Goal: Task Accomplishment & Management: Manage account settings

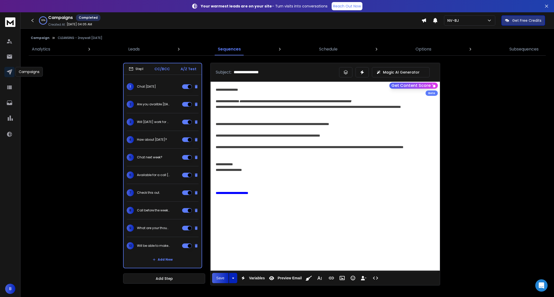
click at [12, 66] on div at bounding box center [10, 87] width 12 height 108
click at [11, 69] on icon at bounding box center [9, 72] width 6 height 6
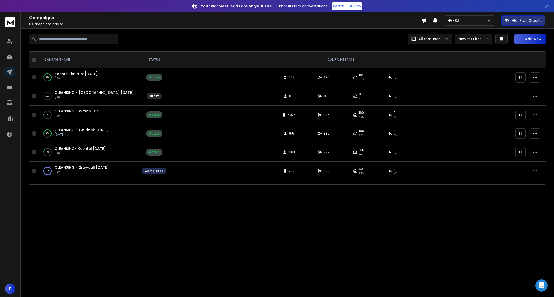
click at [86, 78] on p "[DATE]" at bounding box center [76, 78] width 43 height 4
click at [534, 78] on icon "button" at bounding box center [534, 77] width 5 height 5
click at [519, 114] on div "Duplicate Campaign" at bounding box center [513, 113] width 45 height 5
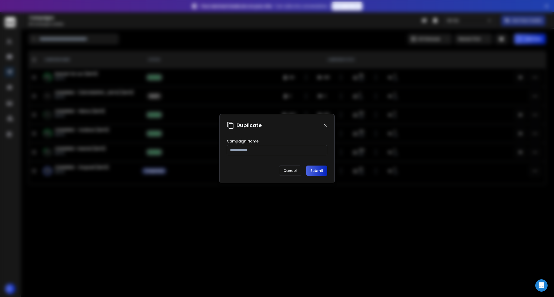
click at [281, 146] on input "text" at bounding box center [277, 150] width 100 height 10
type input "**********"
click at [313, 168] on button "Submit" at bounding box center [316, 171] width 21 height 10
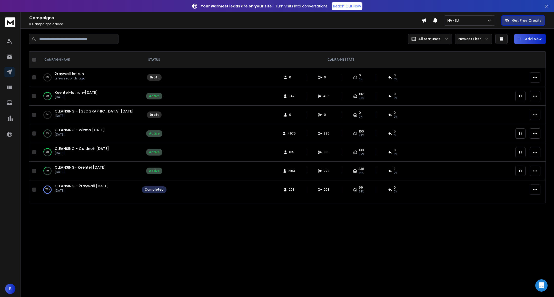
click at [103, 79] on div "0 % 2raywall 1st run a few seconds ago" at bounding box center [88, 77] width 90 height 12
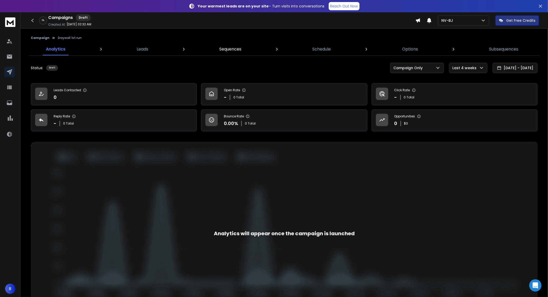
click at [223, 50] on p "Sequences" at bounding box center [230, 49] width 22 height 6
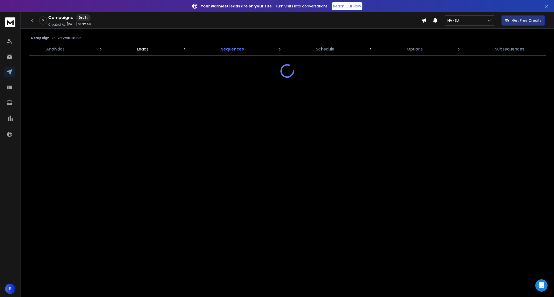
click at [144, 52] on link "Leads" at bounding box center [143, 49] width 18 height 12
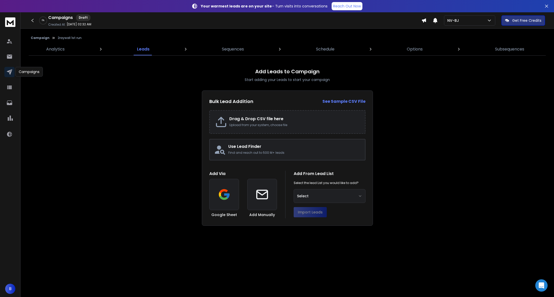
click at [8, 70] on icon at bounding box center [9, 72] width 6 height 6
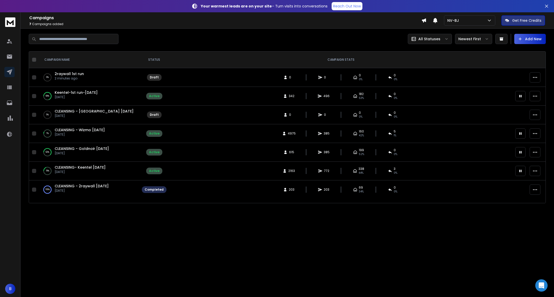
click at [108, 186] on div "100 % CLEANSING - 2raywall [DATE][DATE]" at bounding box center [88, 190] width 90 height 12
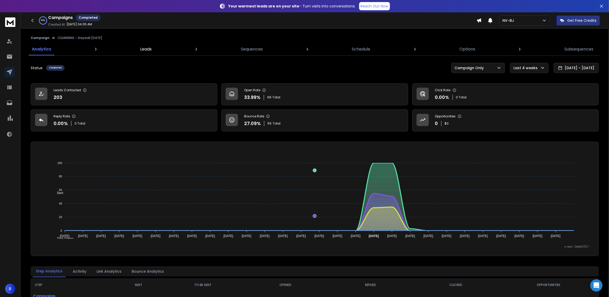
click at [144, 49] on p "Leads" at bounding box center [146, 49] width 12 height 6
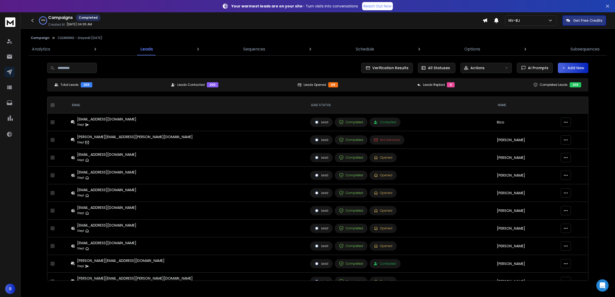
click at [315, 124] on span at bounding box center [317, 122] width 5 height 5
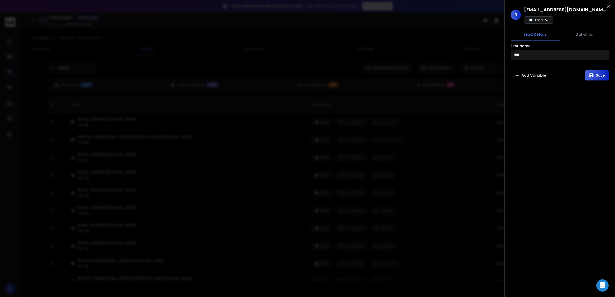
click at [268, 83] on div at bounding box center [307, 148] width 615 height 297
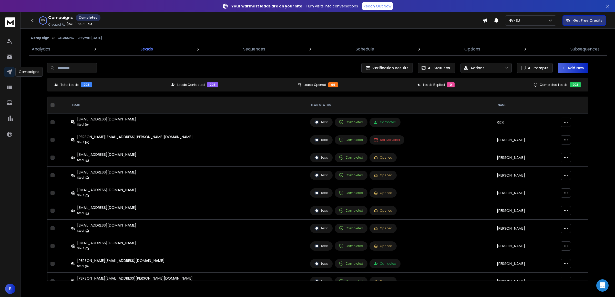
click at [5, 72] on link at bounding box center [9, 72] width 10 height 10
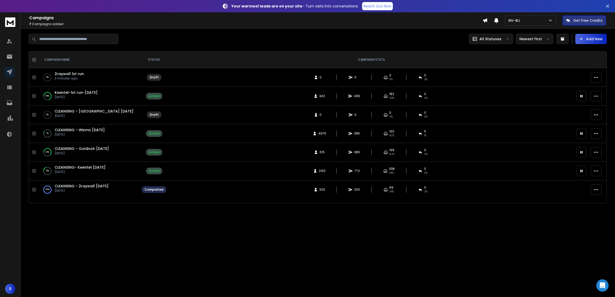
click at [83, 77] on div "0 % 2raywall 1st run 3 minutes ago" at bounding box center [88, 77] width 90 height 12
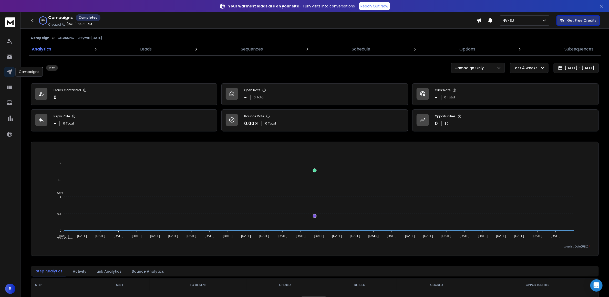
click at [8, 69] on icon at bounding box center [9, 72] width 6 height 6
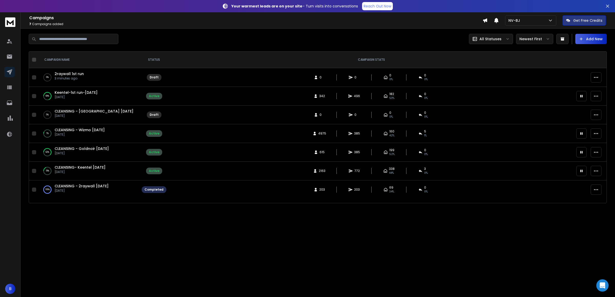
click at [102, 75] on div "0 % 2raywall 1st run 3 minutes ago" at bounding box center [88, 77] width 90 height 12
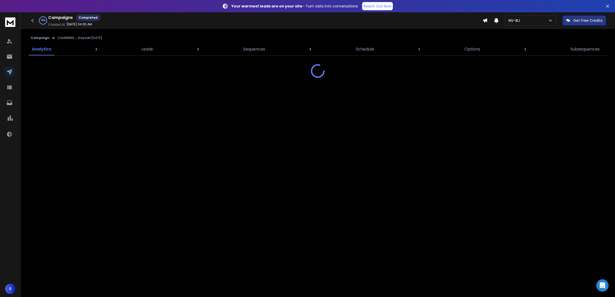
click at [163, 52] on div "Analytics Leads Sequences Schedule Options Subsequences" at bounding box center [316, 49] width 574 height 12
click at [151, 48] on div "Analytics Leads Sequences Schedule Options Subsequences" at bounding box center [290, 49] width 523 height 12
click at [137, 48] on p "Leads" at bounding box center [137, 49] width 12 height 6
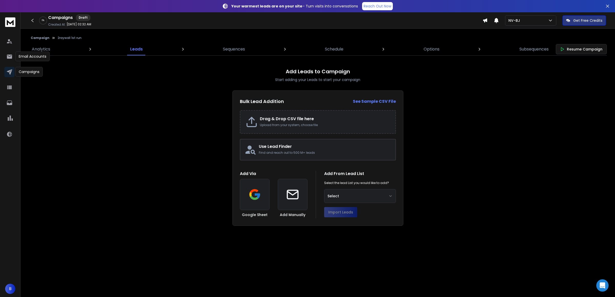
click at [8, 73] on icon at bounding box center [9, 72] width 6 height 6
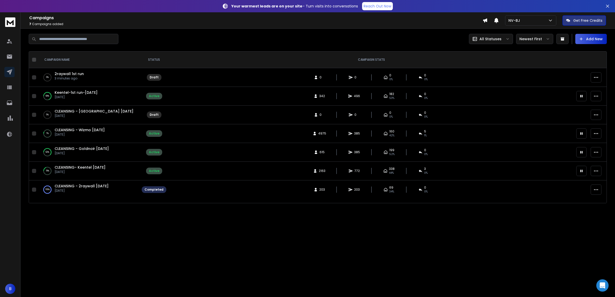
click at [88, 188] on span "CLEANSING - 2raywall [DATE]" at bounding box center [82, 186] width 54 height 5
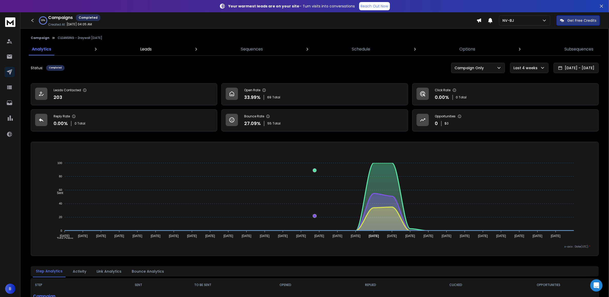
click at [155, 49] on link "Leads" at bounding box center [146, 49] width 18 height 12
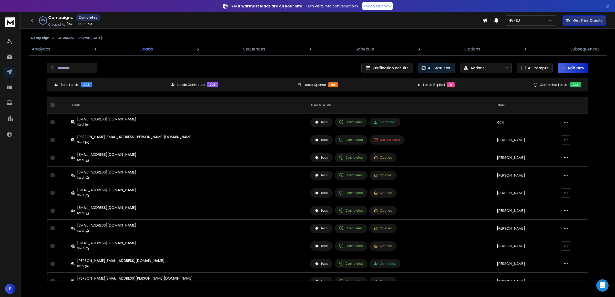
click at [444, 67] on p "All Statuses" at bounding box center [439, 67] width 22 height 5
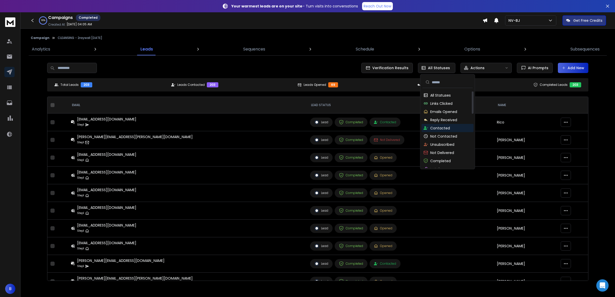
click at [447, 129] on p "Contacted" at bounding box center [440, 128] width 20 height 5
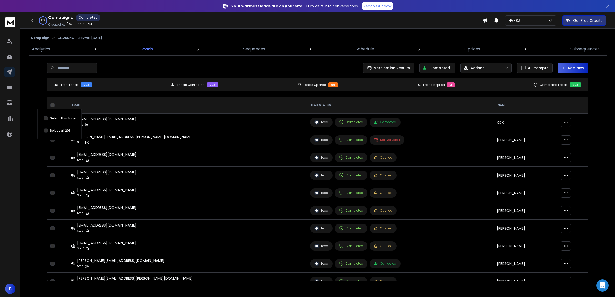
click at [53, 105] on button "Select this Page" at bounding box center [53, 105] width 4 height 4
click at [53, 103] on button "Select this Page" at bounding box center [53, 105] width 4 height 4
click at [53, 103] on th at bounding box center [57, 105] width 21 height 17
click at [54, 105] on button "Select this Page" at bounding box center [53, 105] width 4 height 4
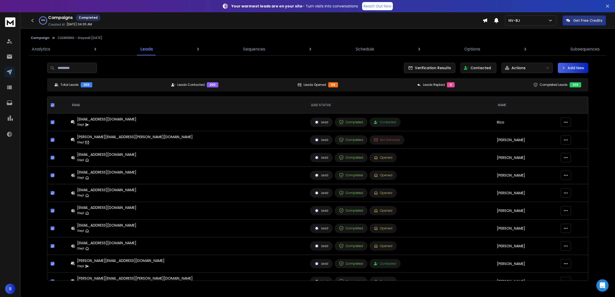
click at [54, 124] on button "button" at bounding box center [53, 122] width 4 height 4
click at [55, 104] on div at bounding box center [59, 105] width 17 height 4
click at [55, 105] on button "button" at bounding box center [53, 105] width 4 height 4
type button "on"
drag, startPoint x: 45, startPoint y: 131, endPoint x: 46, endPoint y: 128, distance: 2.8
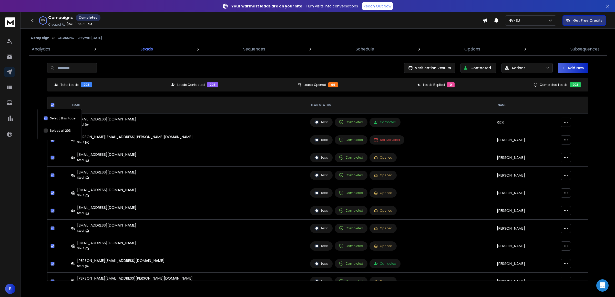
click at [45, 130] on button "Select this Page" at bounding box center [46, 131] width 4 height 4
click at [47, 129] on button "Select this Page" at bounding box center [46, 131] width 4 height 4
click at [47, 133] on div "Select all 203" at bounding box center [60, 131] width 32 height 10
click at [46, 132] on button "Select this Page" at bounding box center [46, 131] width 4 height 4
click at [141, 106] on th "EMAIL" at bounding box center [187, 105] width 239 height 17
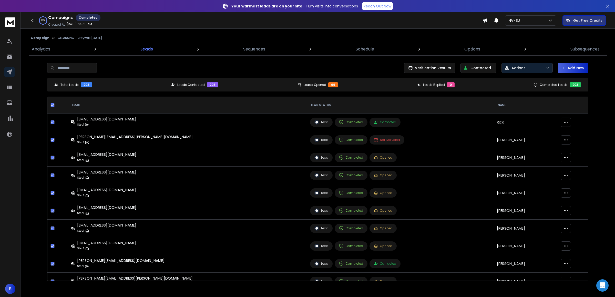
click at [521, 66] on p "Actions" at bounding box center [519, 67] width 14 height 5
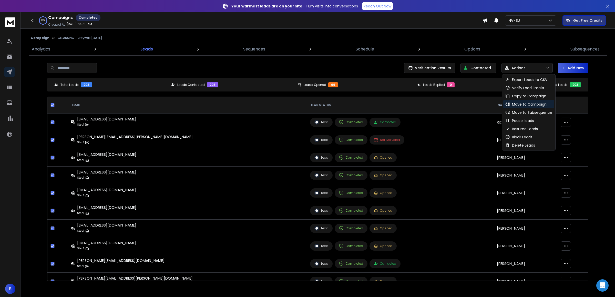
click at [519, 104] on p "Move to Campaign" at bounding box center [529, 104] width 35 height 5
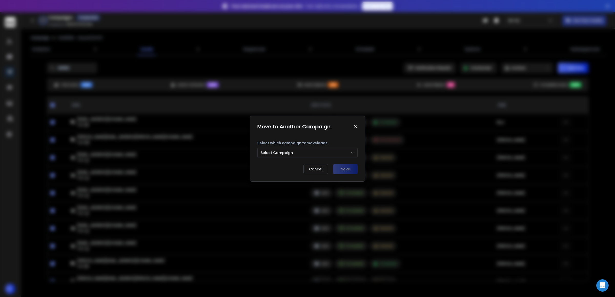
click at [319, 153] on button "Select Campaign" at bounding box center [307, 153] width 100 height 10
click at [347, 168] on button "Save" at bounding box center [345, 169] width 25 height 10
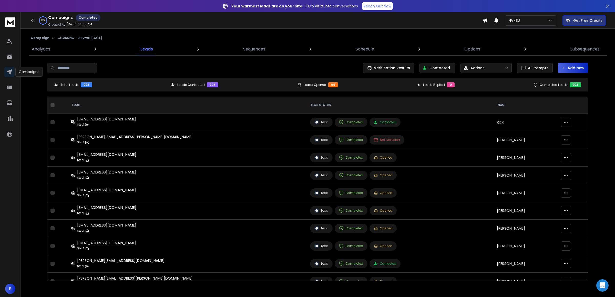
click at [6, 72] on icon at bounding box center [9, 72] width 6 height 6
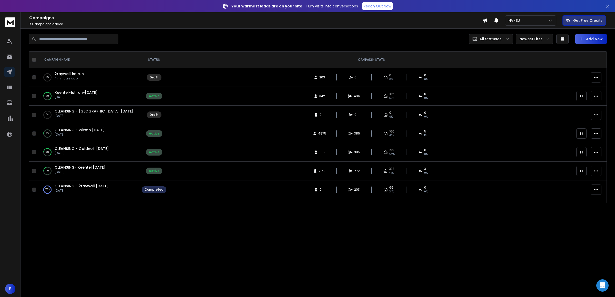
click at [85, 196] on div "CLEANSING - 2raywall [DATE][DATE]" at bounding box center [82, 190] width 54 height 12
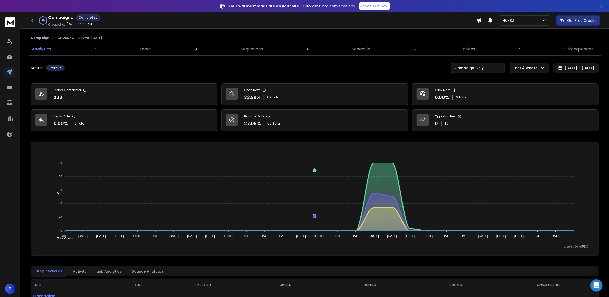
click at [156, 50] on div "Analytics Leads Sequences Schedule Options Subsequences" at bounding box center [313, 49] width 568 height 12
click at [143, 49] on p "Leads" at bounding box center [146, 49] width 12 height 6
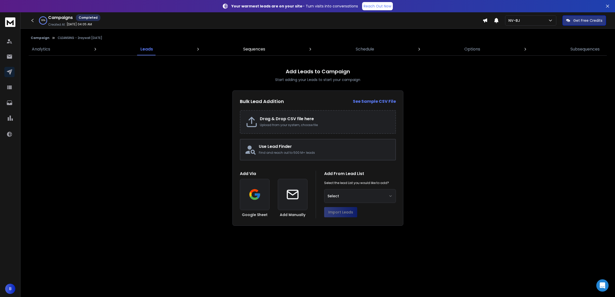
click at [248, 49] on p "Sequences" at bounding box center [254, 49] width 22 height 6
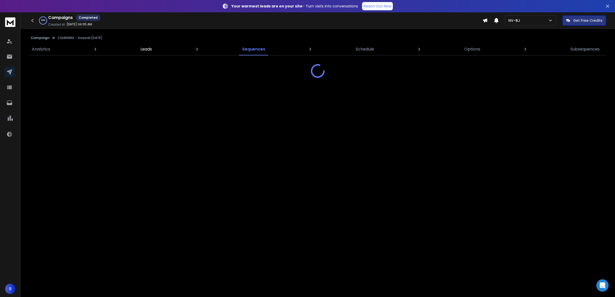
click at [147, 50] on p "Leads" at bounding box center [146, 49] width 12 height 6
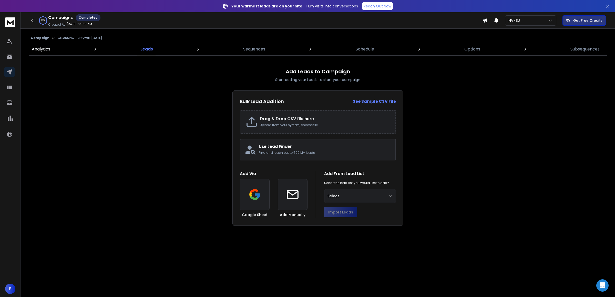
click at [47, 47] on p "Analytics" at bounding box center [41, 49] width 18 height 6
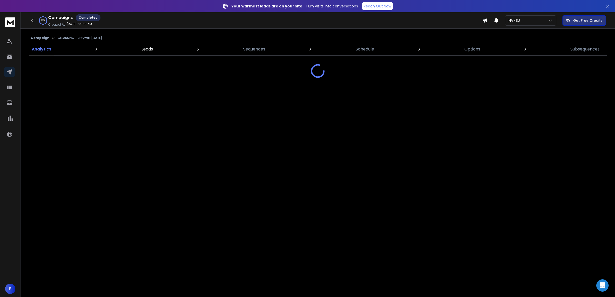
click at [144, 50] on p "Leads" at bounding box center [148, 49] width 12 height 6
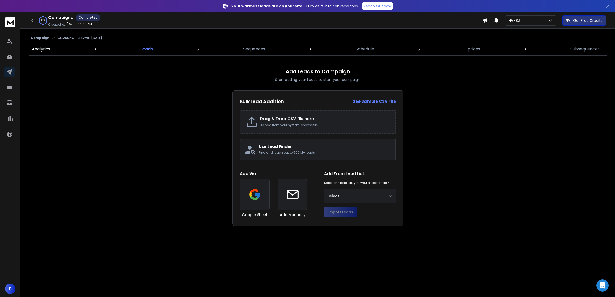
click at [42, 47] on p "Analytics" at bounding box center [41, 49] width 18 height 6
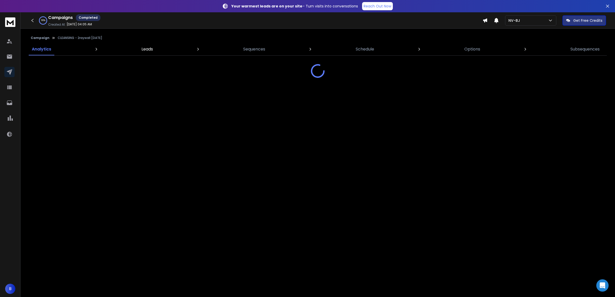
click at [143, 48] on p "Leads" at bounding box center [148, 49] width 12 height 6
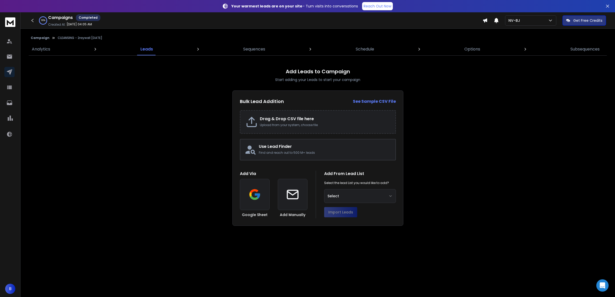
click at [28, 21] on div "100 % Campaigns Completed Created At: [DATE] 04:05 AM NV-BJ Get Free Credits" at bounding box center [307, 20] width 615 height 16
click at [33, 21] on icon at bounding box center [32, 20] width 5 height 5
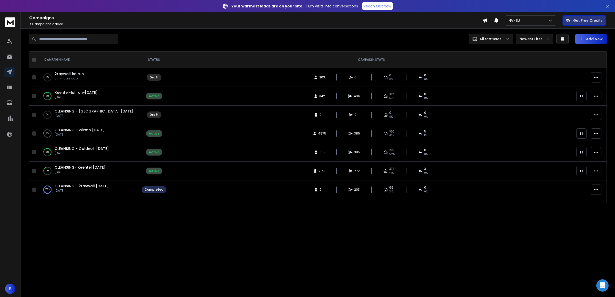
click at [98, 77] on div "0 % 2raywall 1st run 5 minutes ago" at bounding box center [88, 77] width 90 height 12
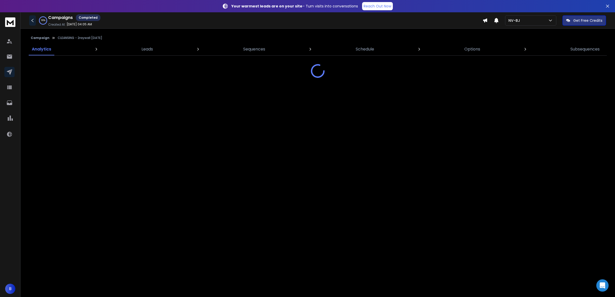
click at [31, 19] on icon at bounding box center [32, 20] width 5 height 5
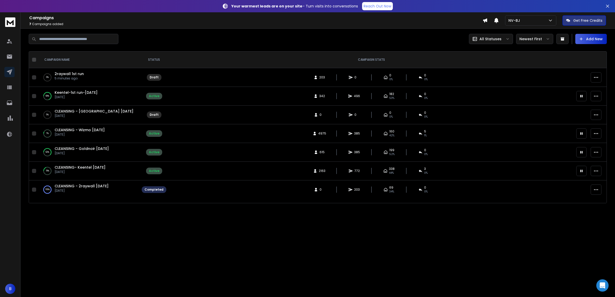
click at [96, 76] on div "0 % 2raywall 1st run 5 minutes ago" at bounding box center [88, 77] width 90 height 12
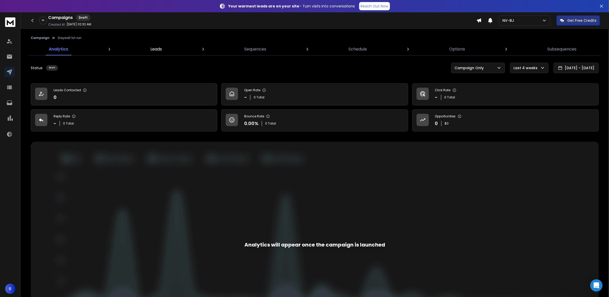
click at [154, 47] on p "Leads" at bounding box center [156, 49] width 12 height 6
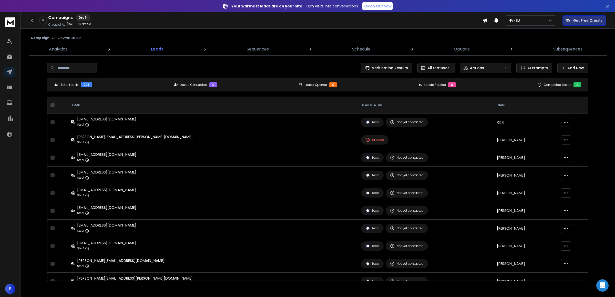
drag, startPoint x: 310, startPoint y: 138, endPoint x: 549, endPoint y: 139, distance: 238.7
click at [553, 139] on icon "button" at bounding box center [566, 140] width 5 height 5
click at [542, 153] on p "Delete Lead" at bounding box center [541, 151] width 21 height 5
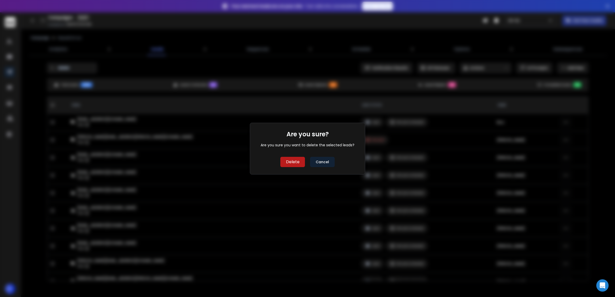
click at [295, 160] on button "Delete" at bounding box center [292, 162] width 25 height 10
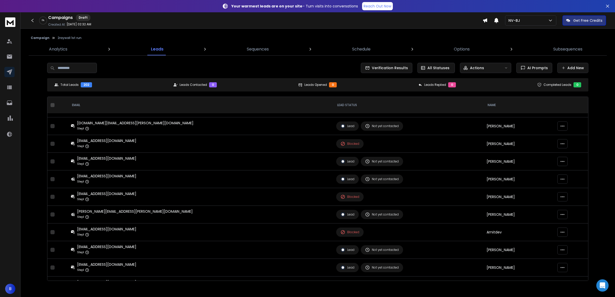
scroll to position [231, 0]
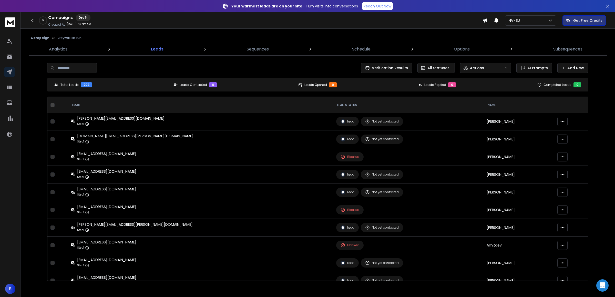
click at [553, 159] on icon "button" at bounding box center [562, 157] width 5 height 5
click at [535, 171] on p "Delete Lead" at bounding box center [538, 170] width 21 height 5
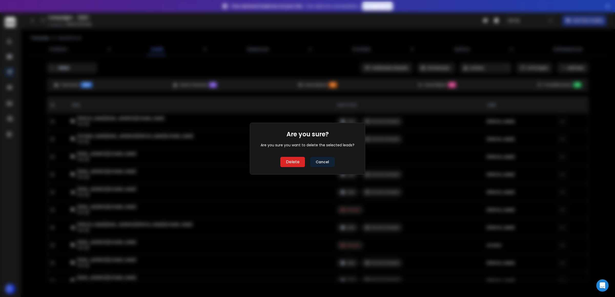
click at [320, 158] on button "Cancel" at bounding box center [322, 162] width 25 height 10
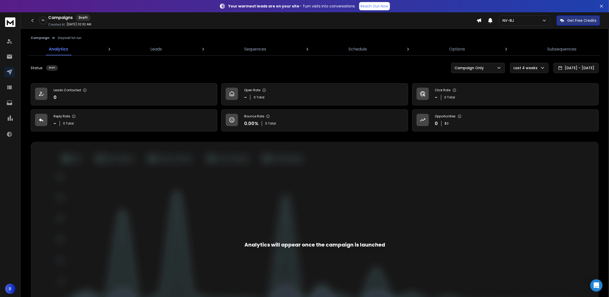
click at [176, 48] on div "Analytics Leads Sequences Schedule Options Subsequences" at bounding box center [313, 49] width 568 height 12
click at [146, 48] on div "Analytics Leads Sequences Schedule Options Subsequences" at bounding box center [313, 49] width 568 height 12
click at [153, 48] on p "Leads" at bounding box center [156, 49] width 12 height 6
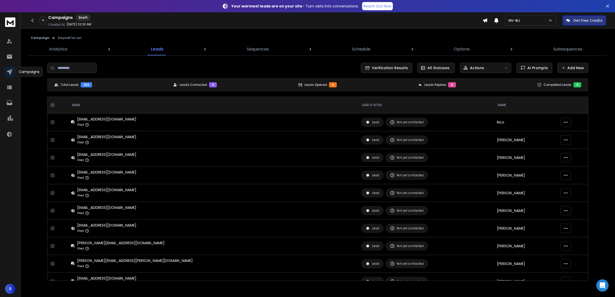
click at [8, 68] on link at bounding box center [9, 72] width 10 height 10
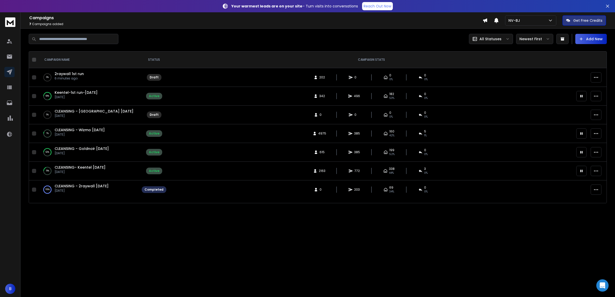
click at [87, 96] on p "[DATE]" at bounding box center [76, 97] width 43 height 4
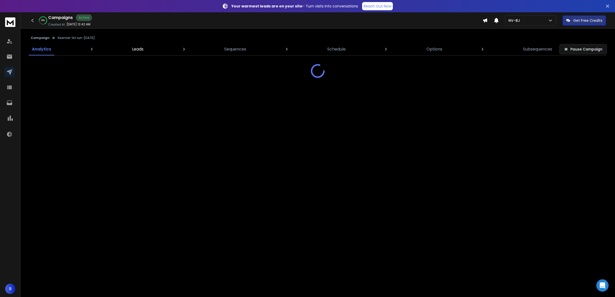
click at [141, 46] on p "Leads" at bounding box center [138, 49] width 12 height 6
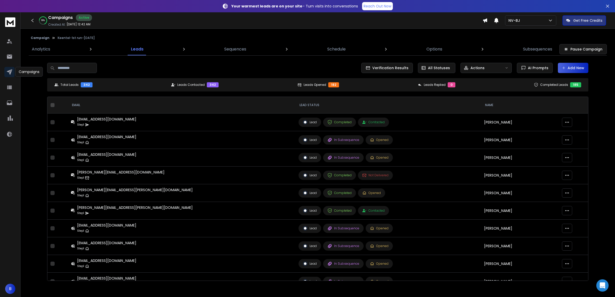
click at [10, 71] on icon at bounding box center [9, 71] width 5 height 5
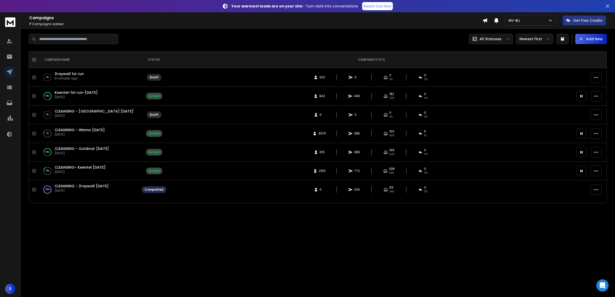
click at [89, 78] on div "0 % 2raywall 1st run 9 minutes ago" at bounding box center [88, 77] width 90 height 12
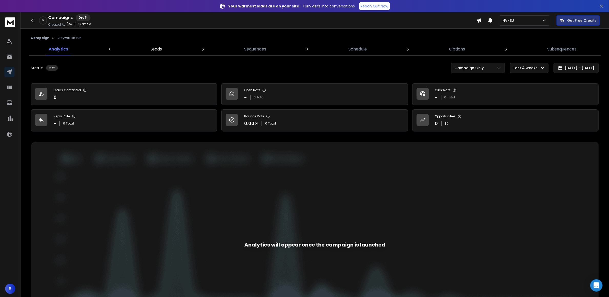
click at [148, 49] on link "Leads" at bounding box center [156, 49] width 18 height 12
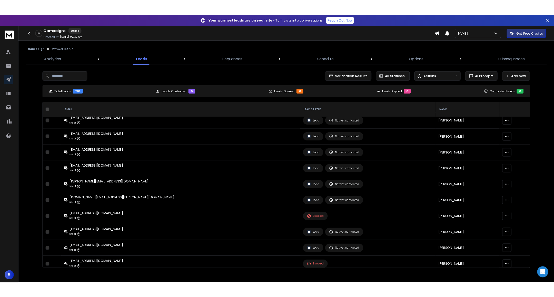
scroll to position [192, 0]
